Goal: Find specific page/section: Find specific page/section

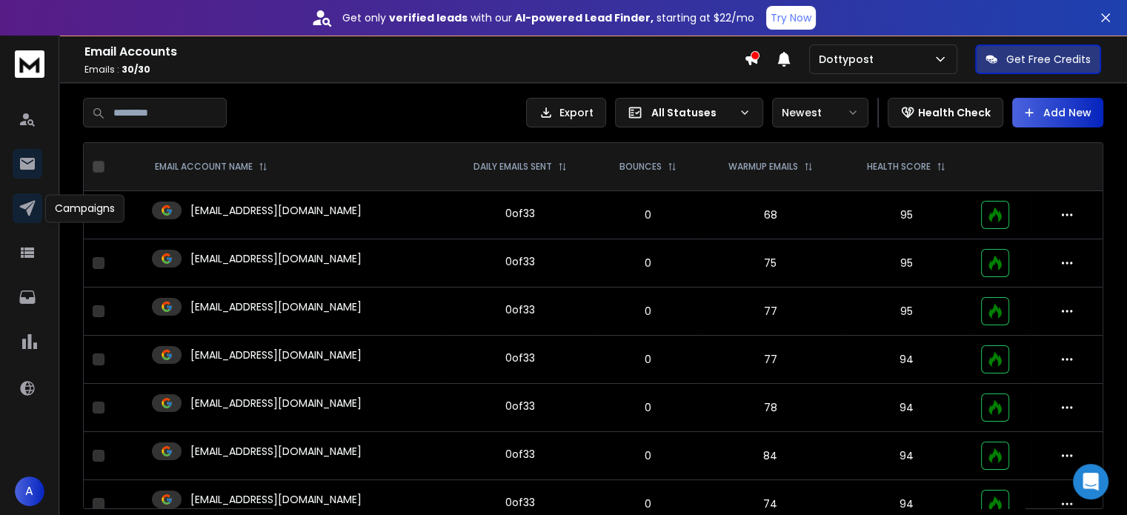
click at [30, 210] on icon at bounding box center [27, 208] width 16 height 16
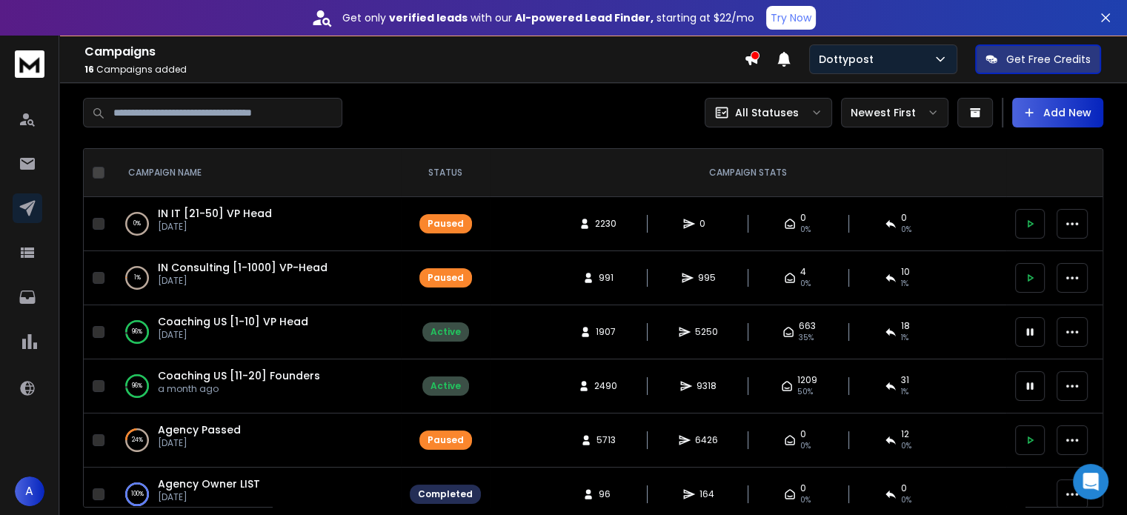
click at [839, 53] on p "Dottypost" at bounding box center [849, 59] width 61 height 15
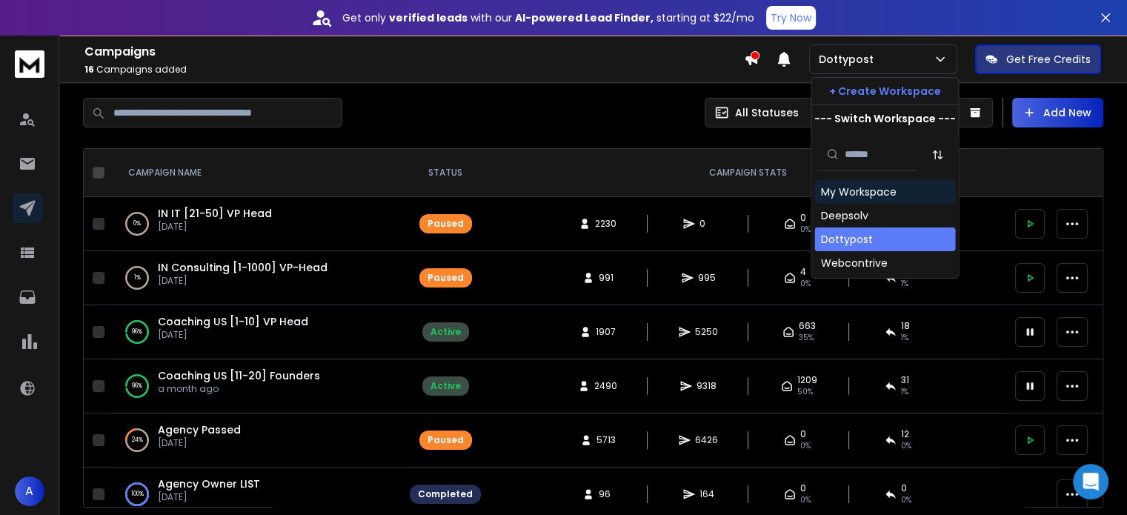
click at [523, 112] on div at bounding box center [338, 113] width 510 height 30
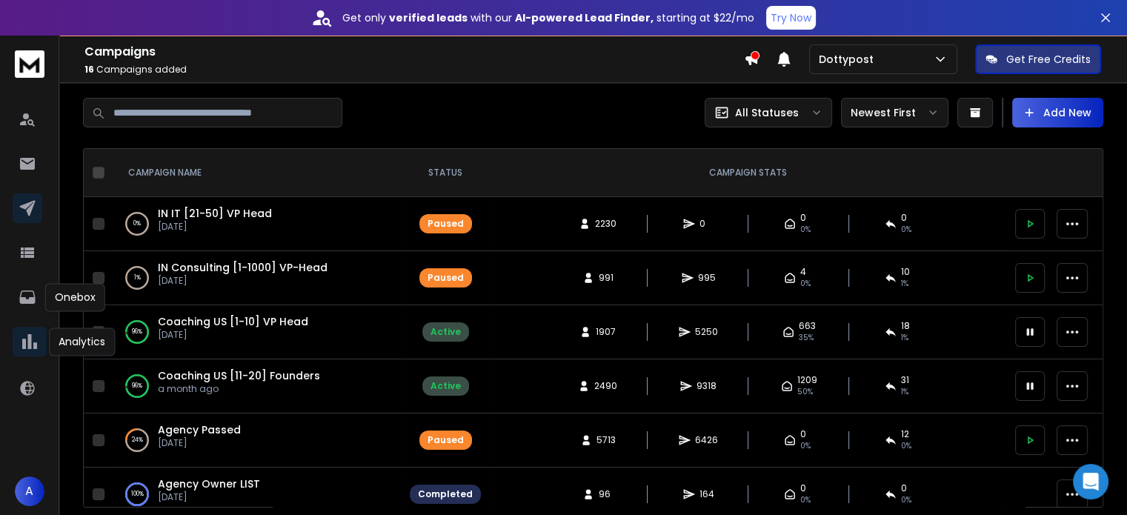
click at [28, 331] on icon at bounding box center [30, 341] width 22 height 22
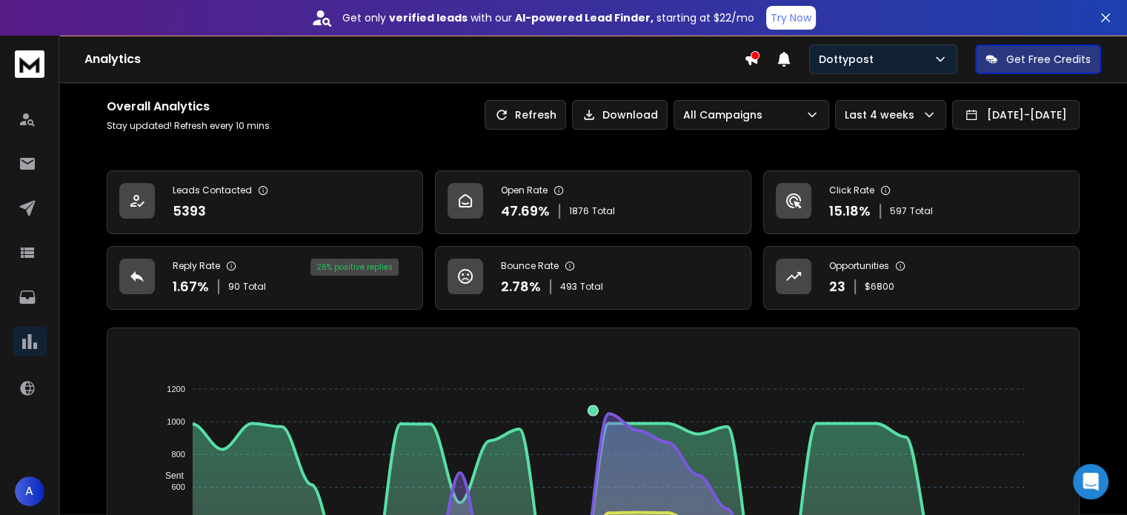
click at [842, 52] on p "Dottypost" at bounding box center [849, 59] width 61 height 15
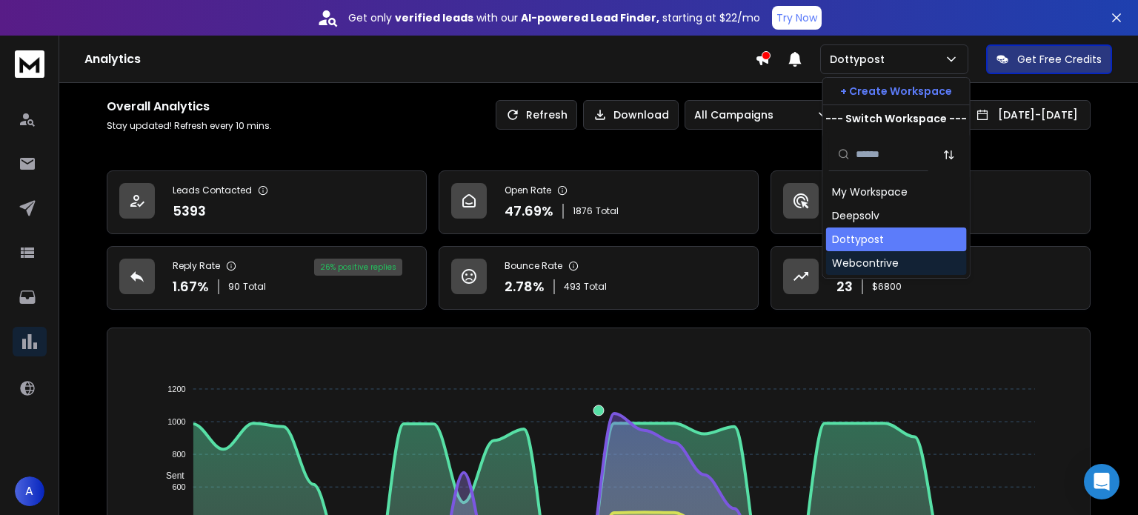
click at [865, 257] on div "Webcontrive" at bounding box center [865, 263] width 67 height 15
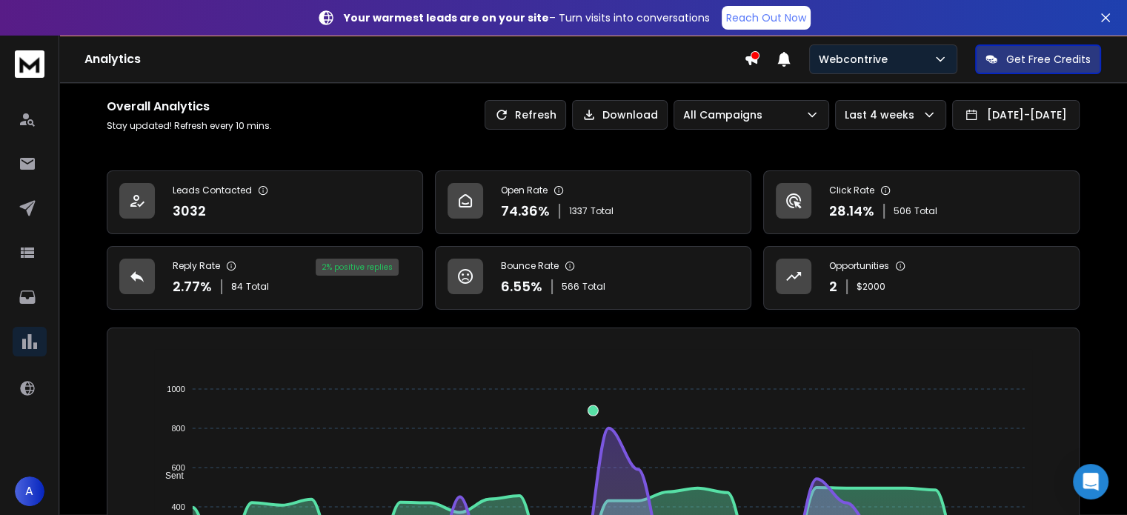
click at [865, 59] on p "Webcontrive" at bounding box center [856, 59] width 75 height 15
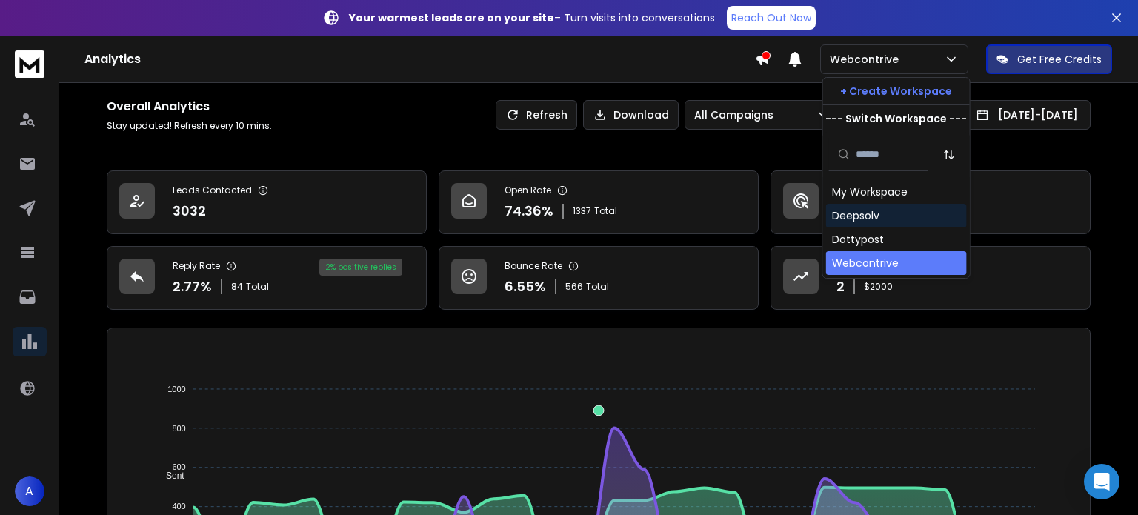
click at [859, 212] on div "Deepsolv" at bounding box center [855, 215] width 47 height 15
